Goal: Task Accomplishment & Management: Manage account settings

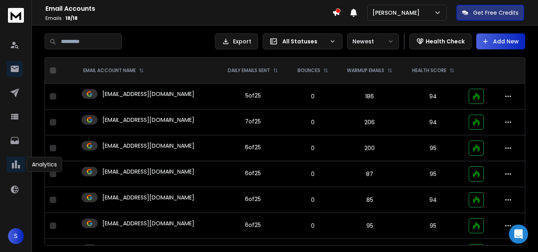
click at [15, 166] on icon at bounding box center [16, 164] width 8 height 8
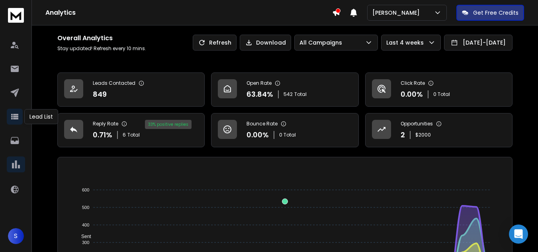
click at [18, 118] on icon at bounding box center [15, 117] width 10 height 10
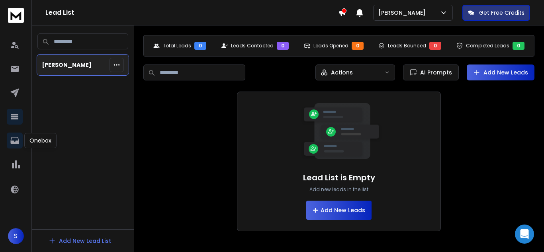
click at [18, 137] on icon at bounding box center [14, 140] width 8 height 7
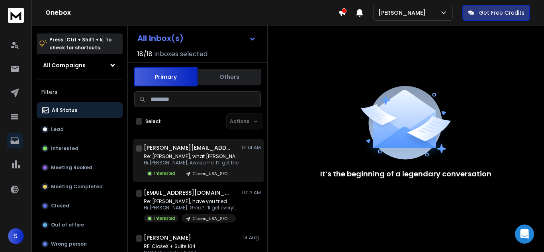
click at [232, 158] on p "Re: [PERSON_NAME], what [PERSON_NAME] might" at bounding box center [192, 156] width 96 height 6
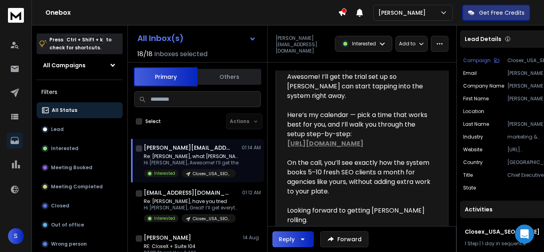
scroll to position [129, 0]
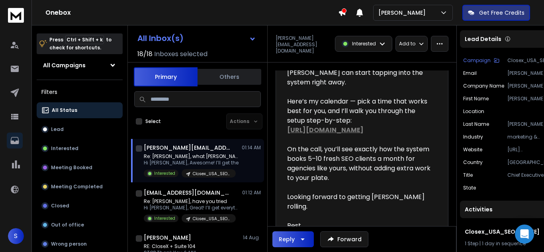
click at [390, 192] on div "Looking forward to getting [PERSON_NAME] rolling." at bounding box center [358, 201] width 143 height 19
click at [385, 149] on div at bounding box center [385, 149] width 0 height 0
click at [385, 192] on div "Looking forward to getting [PERSON_NAME] rolling." at bounding box center [358, 201] width 143 height 19
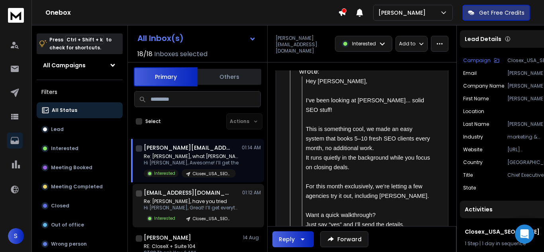
scroll to position [408, 0]
click at [232, 195] on div "[EMAIL_ADDRESS][DOMAIN_NAME] 01:12 AM" at bounding box center [202, 193] width 117 height 8
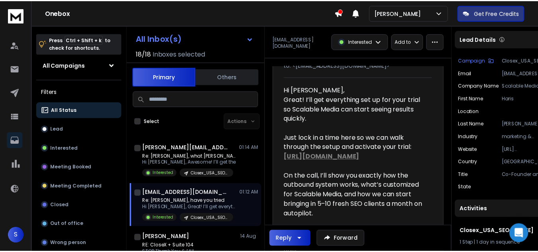
scroll to position [0, 0]
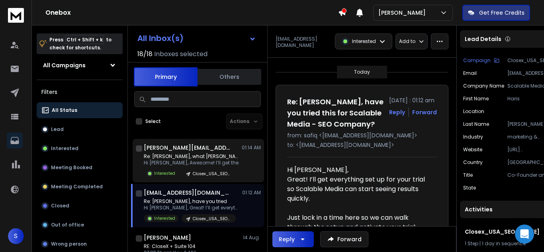
click at [216, 152] on div "[PERSON_NAME][EMAIL_ADDRESS][DOMAIN_NAME] 01:14 AM Re: [PERSON_NAME], what [PER…" at bounding box center [202, 161] width 117 height 34
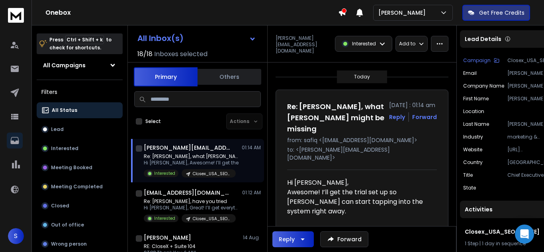
click at [305, 178] on div "Hi [PERSON_NAME]," at bounding box center [358, 183] width 143 height 10
copy div "[PERSON_NAME]"
click at [15, 69] on icon at bounding box center [15, 69] width 8 height 6
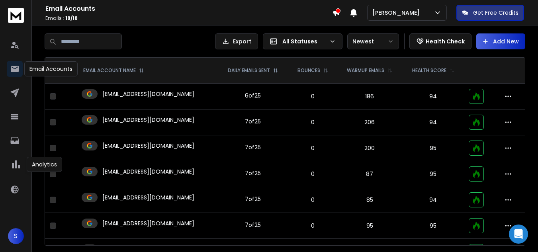
scroll to position [2, 0]
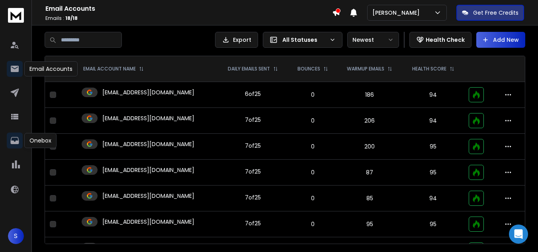
click at [20, 138] on link at bounding box center [15, 141] width 16 height 16
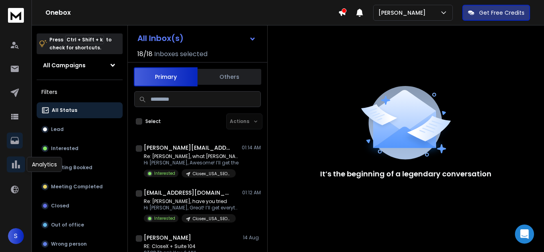
click at [12, 165] on icon at bounding box center [16, 164] width 8 height 8
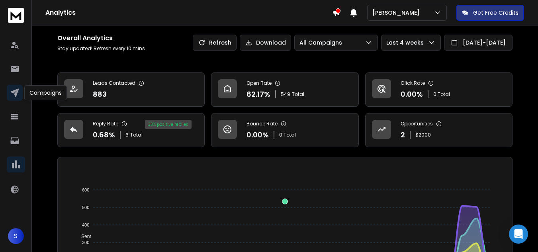
click at [14, 97] on icon at bounding box center [15, 93] width 10 height 10
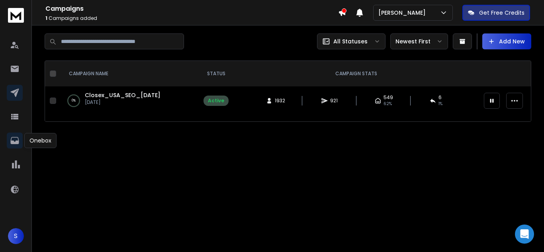
click at [15, 143] on icon at bounding box center [14, 140] width 8 height 7
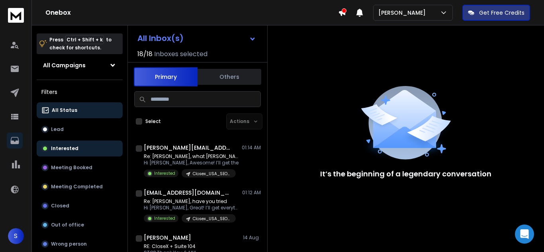
click at [57, 146] on p "Interested" at bounding box center [64, 148] width 27 height 6
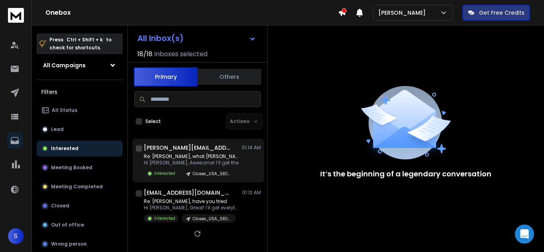
click at [197, 150] on h1 "[PERSON_NAME][EMAIL_ADDRESS][DOMAIN_NAME]" at bounding box center [188, 148] width 88 height 8
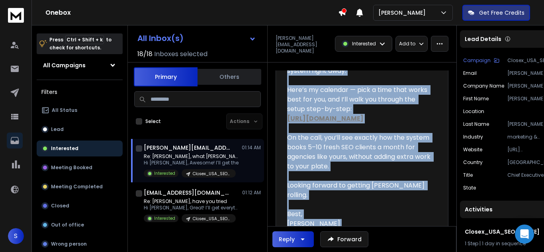
scroll to position [159, 0]
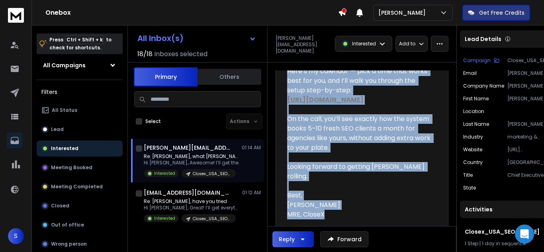
drag, startPoint x: 287, startPoint y: 79, endPoint x: 333, endPoint y: 156, distance: 89.2
copy div "Hi [PERSON_NAME], Awesome! I’ll get the trial set up so [PERSON_NAME] can start…"
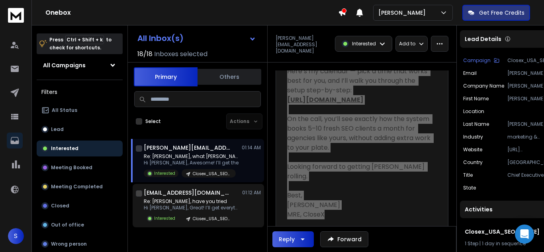
scroll to position [6, 0]
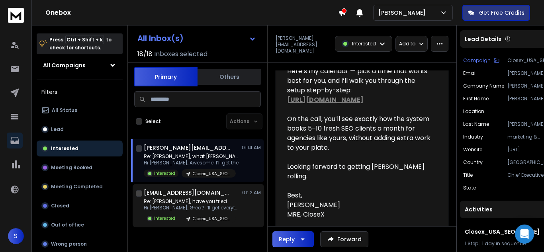
click at [192, 189] on h1 "[EMAIL_ADDRESS][DOMAIN_NAME]" at bounding box center [188, 193] width 88 height 8
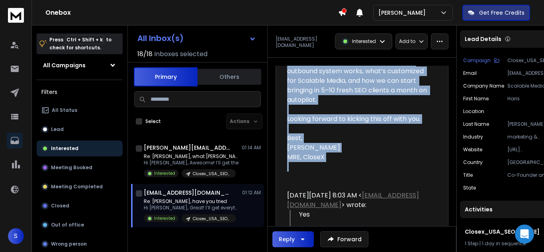
scroll to position [199, 0]
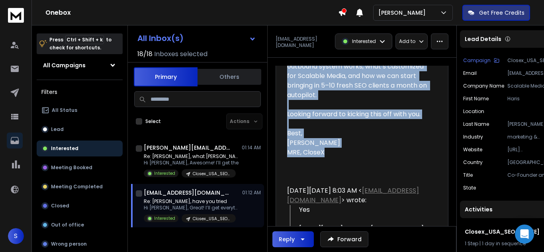
drag, startPoint x: 288, startPoint y: 89, endPoint x: 336, endPoint y: 134, distance: 65.9
click at [336, 134] on div "Hi [PERSON_NAME], Great! I’ll get everything set up for your trial so Scalable …" at bounding box center [362, 241] width 150 height 551
copy div "Hi [PERSON_NAME], Great! I’ll get everything set up for your trial so Scalable …"
click at [369, 80] on div "On the call, I’ll show you exactly how the outbound system works, what’s custom…" at bounding box center [358, 76] width 143 height 48
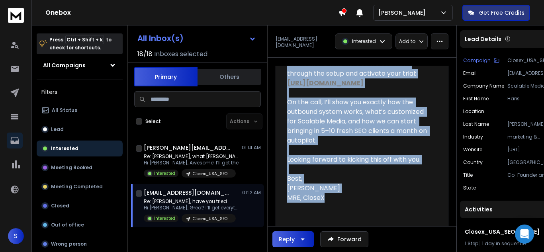
scroll to position [119, 0]
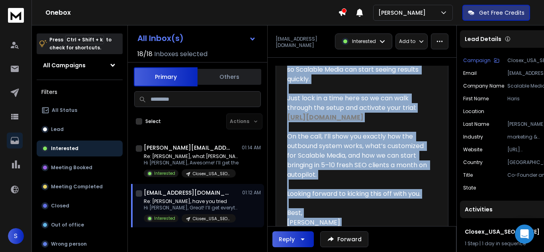
click at [371, 122] on div at bounding box center [358, 127] width 143 height 10
